Goal: Information Seeking & Learning: Find specific fact

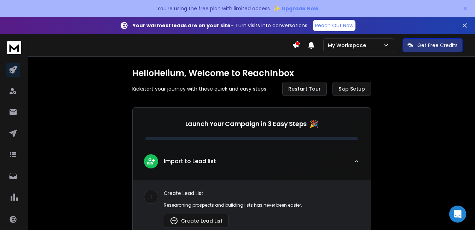
scroll to position [8, 0]
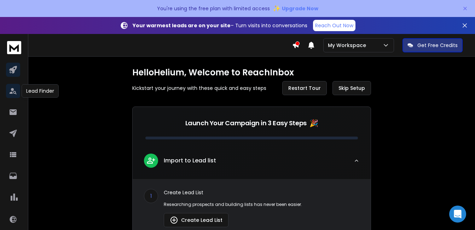
click at [16, 92] on icon at bounding box center [13, 91] width 8 height 8
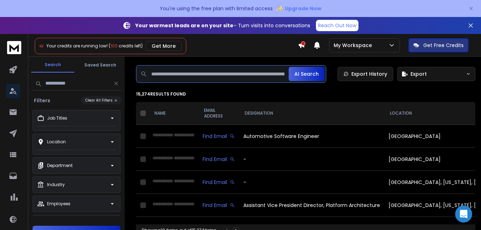
click at [97, 89] on input "**********" at bounding box center [76, 83] width 91 height 14
drag, startPoint x: 97, startPoint y: 89, endPoint x: 33, endPoint y: 76, distance: 65.3
click at [33, 76] on div "**********" at bounding box center [76, 149] width 96 height 148
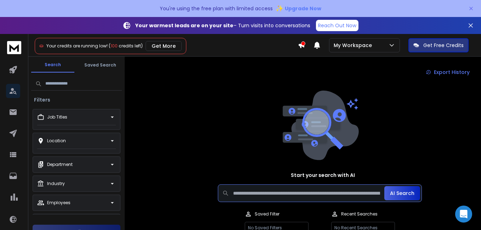
click at [99, 116] on div "Job Titles" at bounding box center [76, 117] width 79 height 7
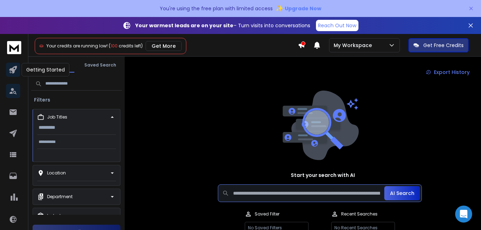
type input "*********"
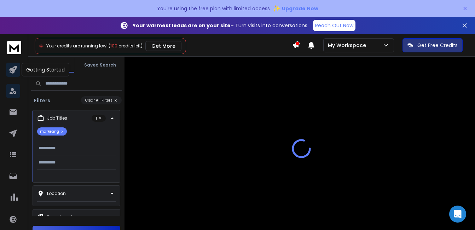
click at [20, 73] on link at bounding box center [13, 70] width 14 height 14
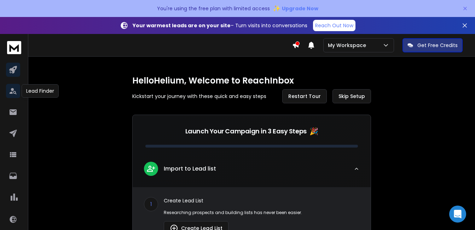
click at [18, 87] on link at bounding box center [13, 91] width 14 height 14
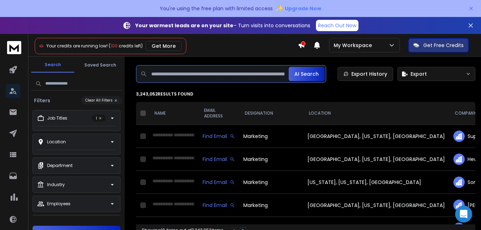
click at [69, 80] on input at bounding box center [76, 83] width 91 height 14
click at [205, 70] on textarea at bounding box center [217, 74] width 133 height 14
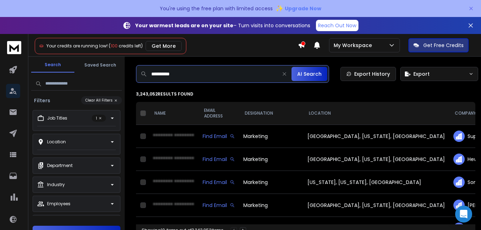
type textarea "**********"
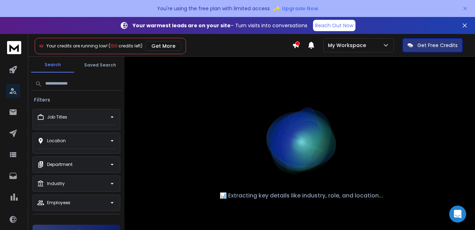
type input "**********"
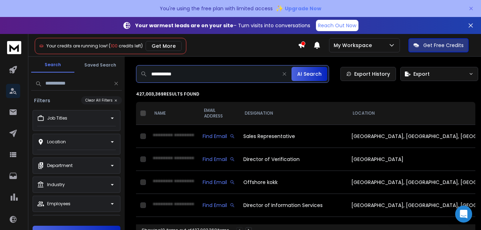
click at [140, 116] on th at bounding box center [142, 113] width 13 height 23
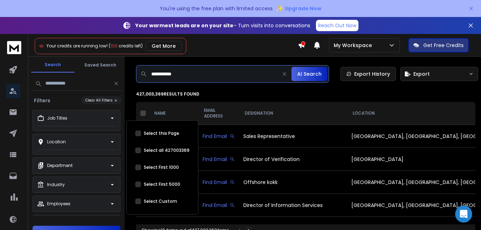
click at [142, 111] on button "Select this Page" at bounding box center [143, 113] width 6 height 6
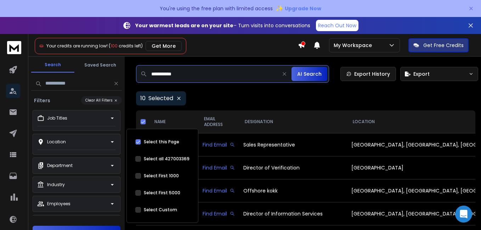
click at [144, 124] on button "Select this Page" at bounding box center [143, 122] width 6 height 6
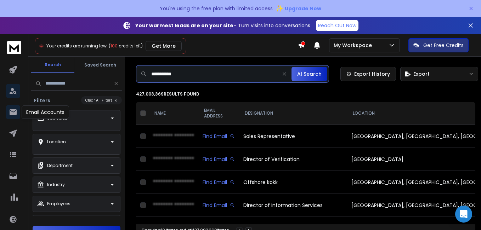
click at [13, 110] on icon at bounding box center [13, 112] width 7 height 6
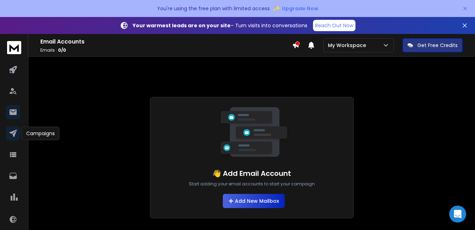
click at [13, 128] on link at bounding box center [13, 133] width 14 height 14
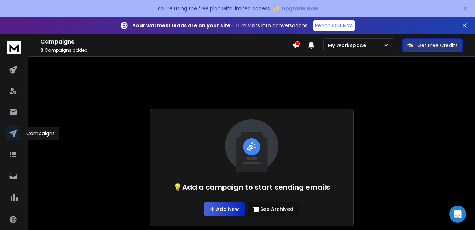
scroll to position [4, 0]
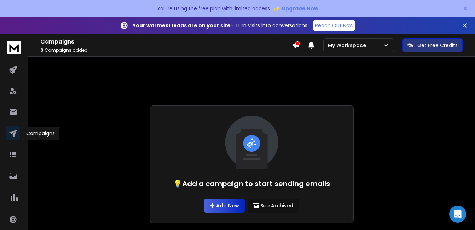
click at [238, 211] on link "Add New" at bounding box center [224, 206] width 41 height 14
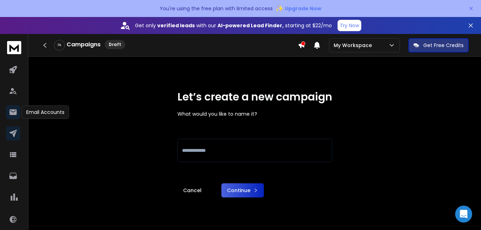
click at [13, 119] on link at bounding box center [13, 112] width 14 height 14
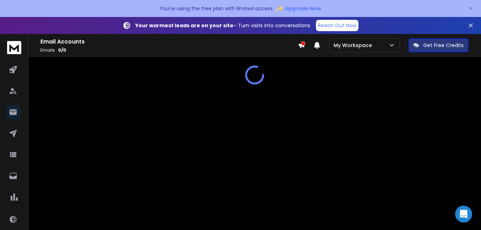
click at [15, 99] on div at bounding box center [14, 92] width 16 height 17
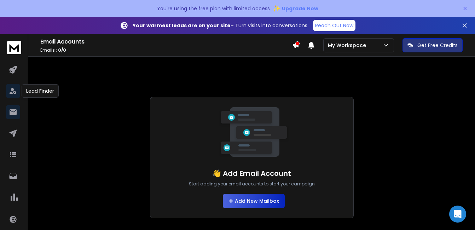
click at [14, 92] on icon at bounding box center [13, 91] width 8 height 8
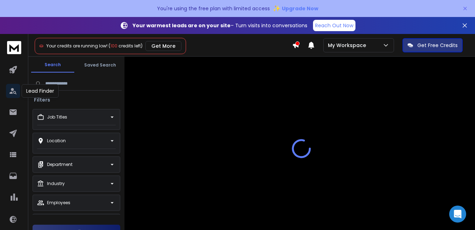
type input "**********"
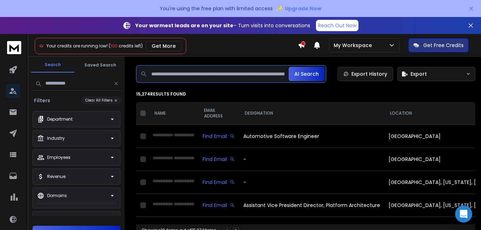
scroll to position [47, 0]
click at [100, 152] on div "Employees" at bounding box center [77, 157] width 88 height 16
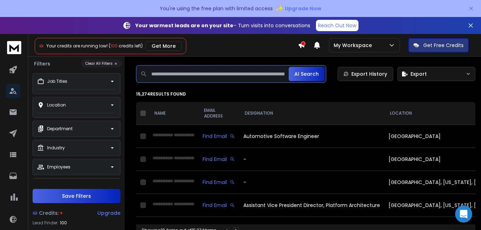
scroll to position [0, 0]
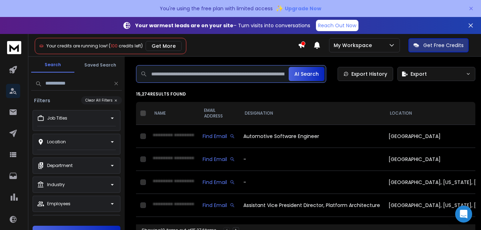
click at [64, 89] on input "**********" at bounding box center [76, 83] width 91 height 14
click at [90, 90] on input "**********" at bounding box center [76, 83] width 91 height 14
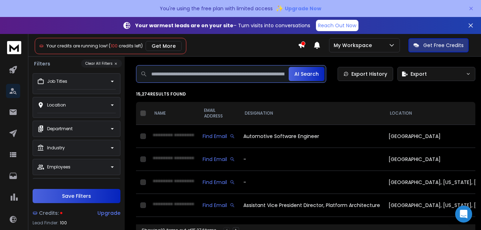
click at [78, 199] on button "Save Filters" at bounding box center [77, 196] width 88 height 14
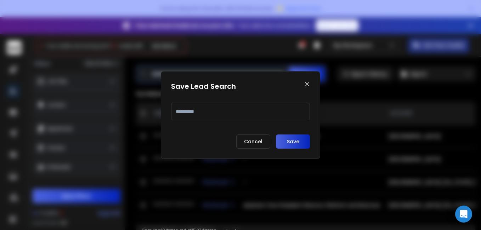
click at [250, 115] on input at bounding box center [240, 112] width 139 height 18
type input "**********"
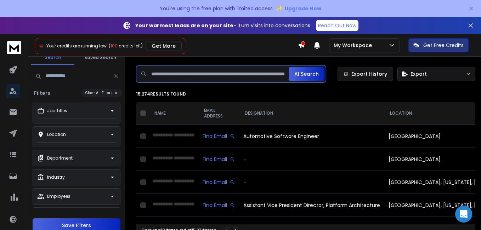
scroll to position [7, 0]
click at [109, 136] on icon at bounding box center [112, 134] width 7 height 7
click at [45, 171] on div "Country" at bounding box center [55, 171] width 37 height 6
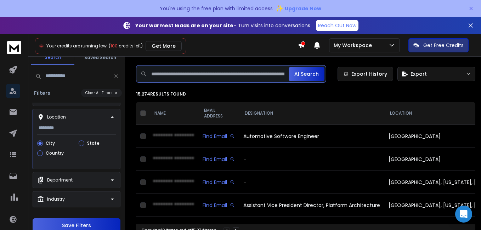
scroll to position [30, 0]
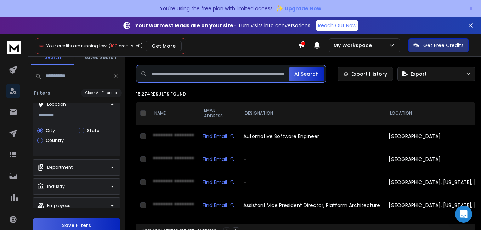
click at [41, 140] on button "Country" at bounding box center [40, 141] width 6 height 6
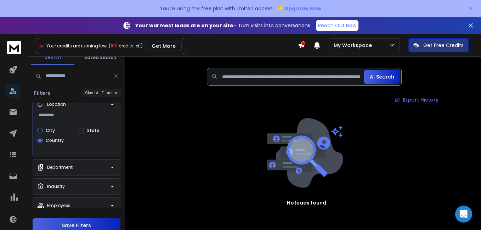
click at [65, 115] on input at bounding box center [76, 115] width 79 height 14
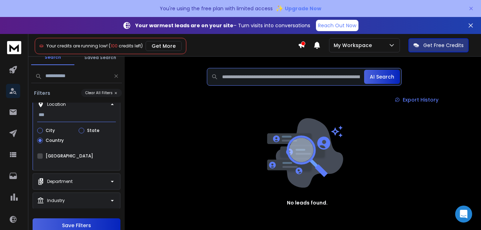
type input "***"
click at [42, 157] on button "Egypt" at bounding box center [40, 156] width 6 height 6
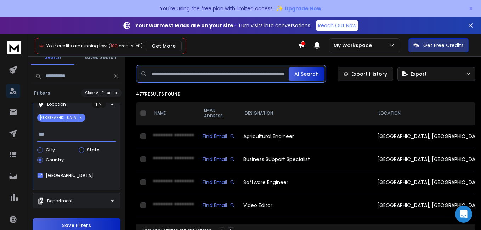
click at [64, 136] on input "***" at bounding box center [76, 134] width 79 height 14
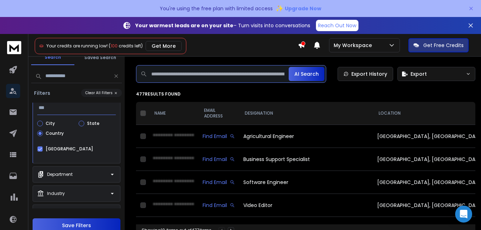
scroll to position [58, 0]
click at [103, 170] on div "Department" at bounding box center [76, 172] width 79 height 7
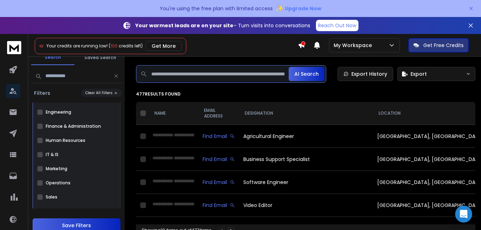
scroll to position [135, 0]
click at [63, 168] on label "Marketing" at bounding box center [57, 169] width 22 height 6
click at [43, 168] on button "Marketing" at bounding box center [40, 169] width 6 height 6
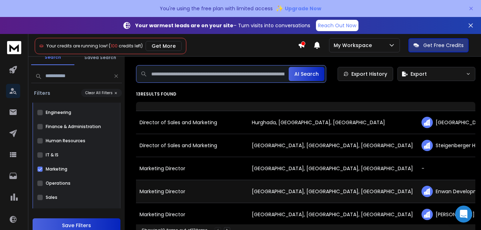
scroll to position [14, 0]
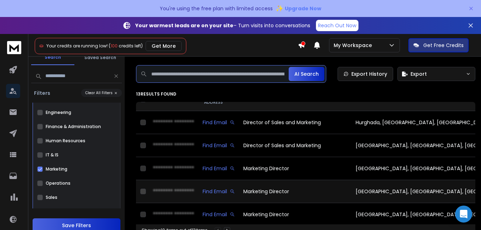
click at [224, 188] on td "Find Email" at bounding box center [218, 191] width 41 height 23
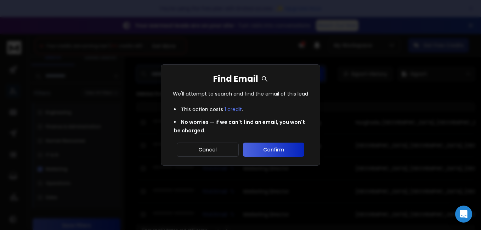
click at [273, 146] on button "Confirm" at bounding box center [273, 150] width 61 height 14
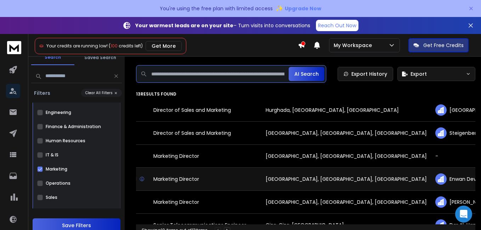
scroll to position [26, 0]
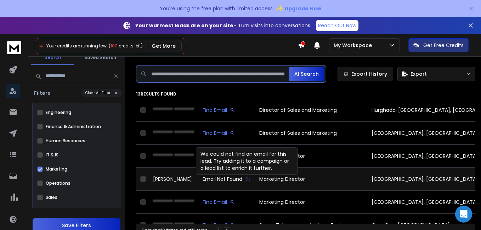
click at [249, 176] on icon at bounding box center [248, 179] width 6 height 6
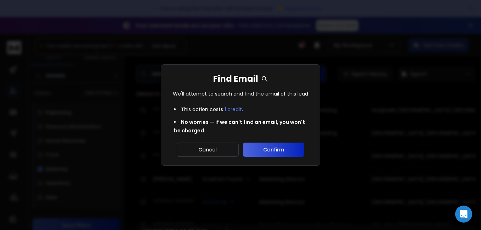
click at [256, 150] on button "Confirm" at bounding box center [273, 150] width 61 height 14
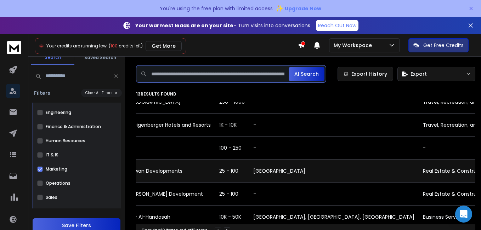
scroll to position [34, 443]
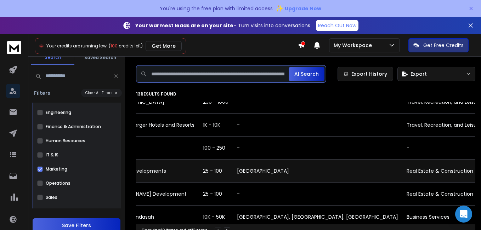
drag, startPoint x: 378, startPoint y: 171, endPoint x: 364, endPoint y: 176, distance: 14.3
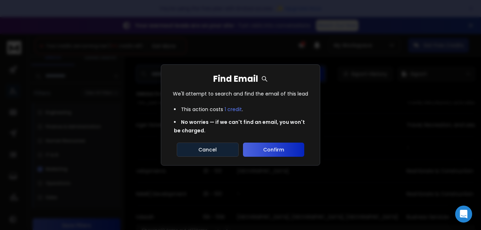
click at [232, 147] on button "Cancel" at bounding box center [208, 150] width 62 height 14
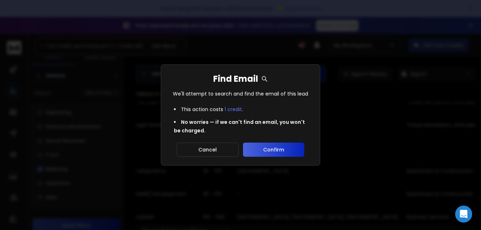
click at [276, 144] on button "Confirm" at bounding box center [273, 150] width 61 height 14
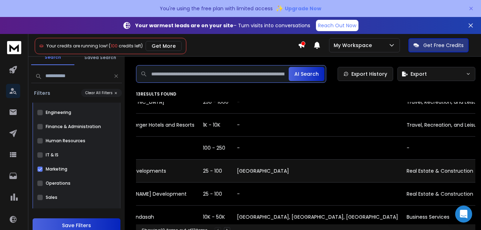
drag, startPoint x: 395, startPoint y: 169, endPoint x: 440, endPoint y: 171, distance: 45.0
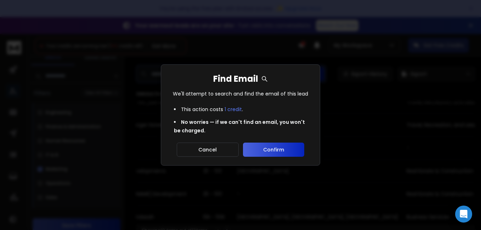
click at [229, 158] on div "Find Email We'll attempt to search and find the email of this lead This action …" at bounding box center [240, 115] width 159 height 101
click at [214, 152] on button "Cancel" at bounding box center [208, 150] width 62 height 14
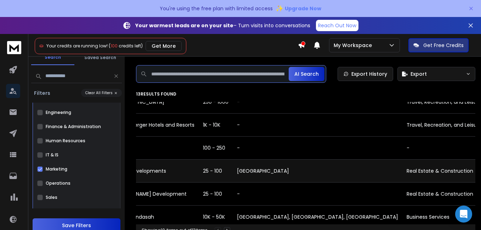
drag, startPoint x: 374, startPoint y: 171, endPoint x: 468, endPoint y: 173, distance: 93.8
drag, startPoint x: 468, startPoint y: 173, endPoint x: 464, endPoint y: 172, distance: 4.4
drag, startPoint x: 468, startPoint y: 170, endPoint x: 368, endPoint y: 170, distance: 100.5
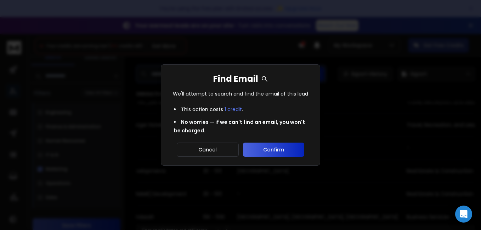
copy span "linkedin.com/in/walid-fathy-2b639874"
click at [210, 144] on button "Cancel" at bounding box center [208, 150] width 62 height 14
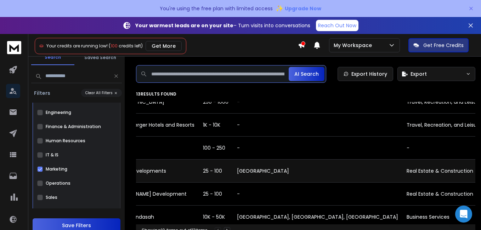
copy span "linkedin.com/in/walid-fathy-2b639874"
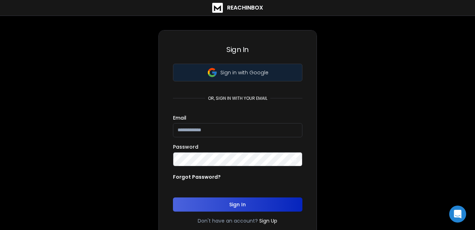
click at [250, 77] on button "Sign in with Google" at bounding box center [238, 73] width 130 height 18
